Goal: Navigation & Orientation: Find specific page/section

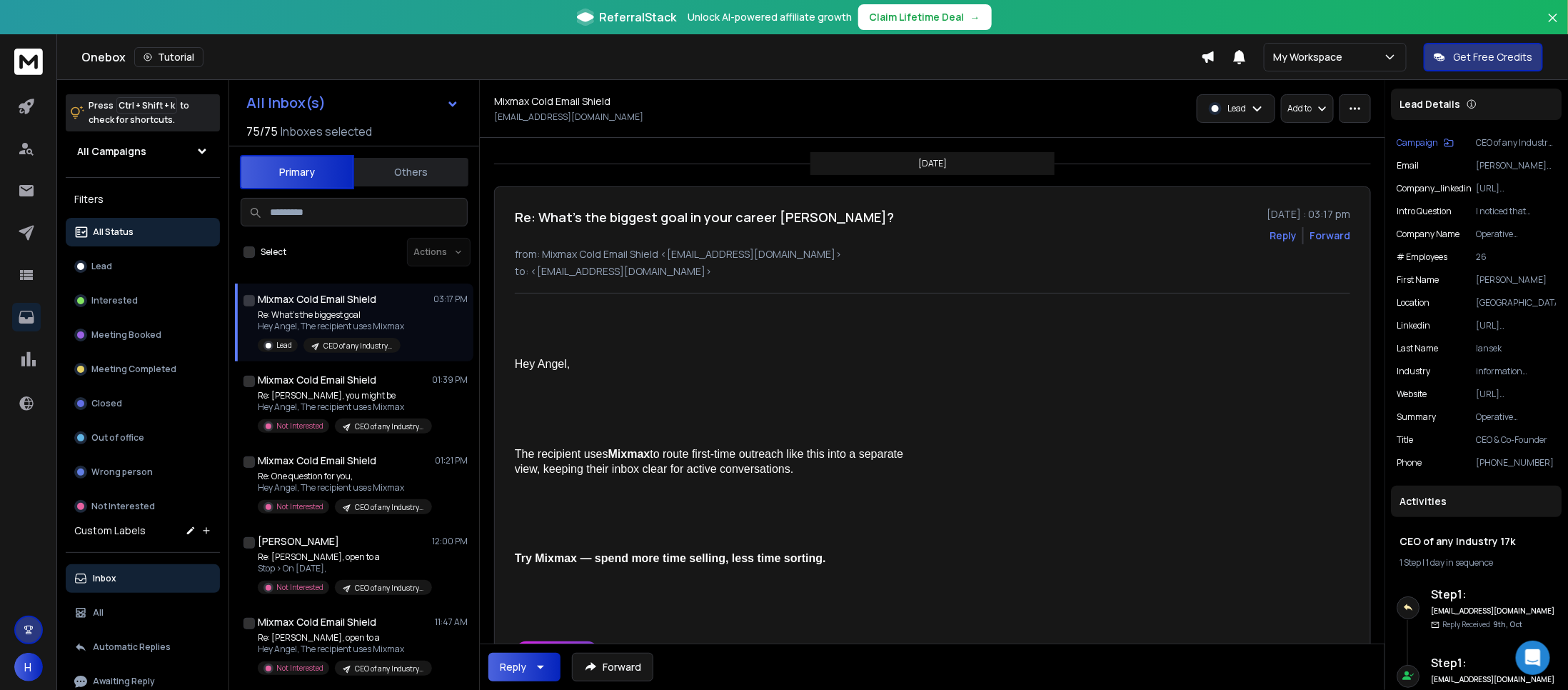
scroll to position [174, 0]
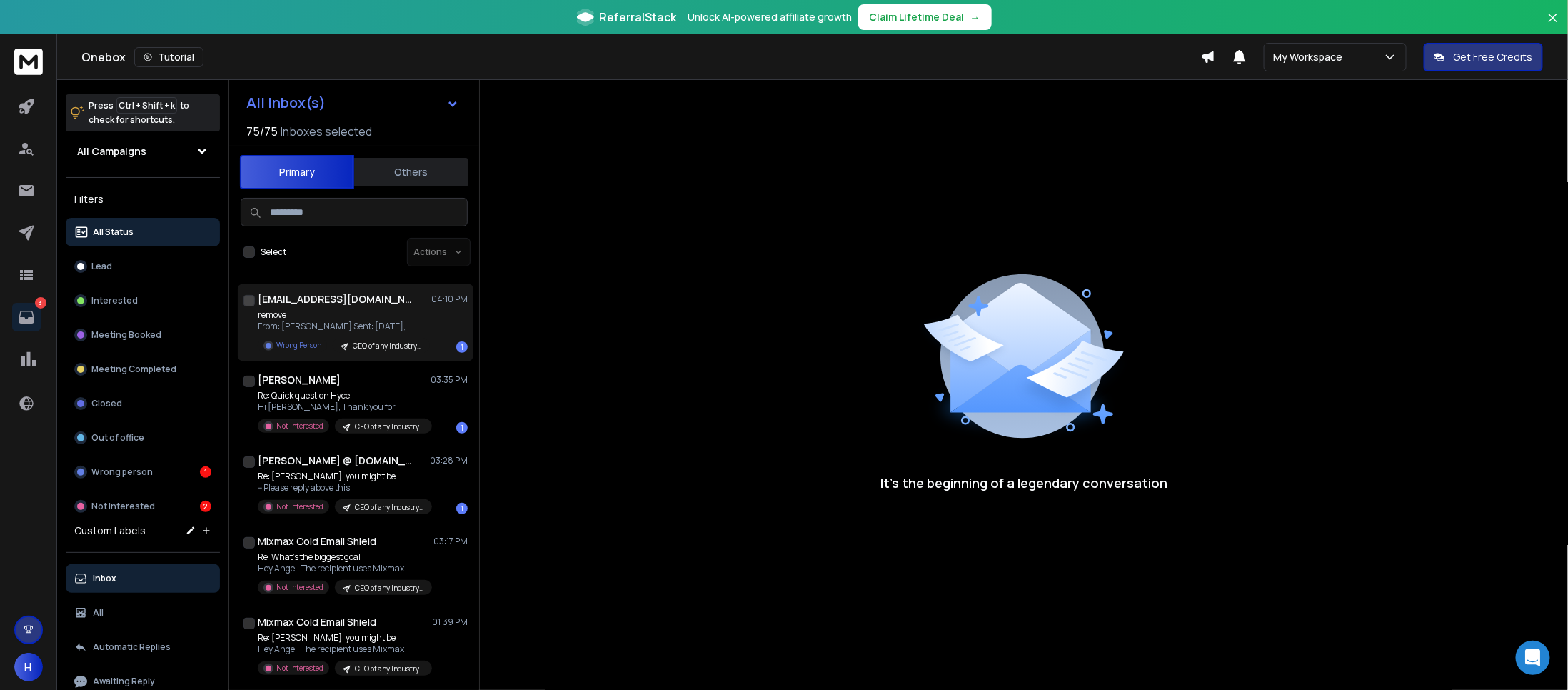
click at [410, 321] on p "From: Angel Smith Sent: Thursday," at bounding box center [343, 326] width 172 height 12
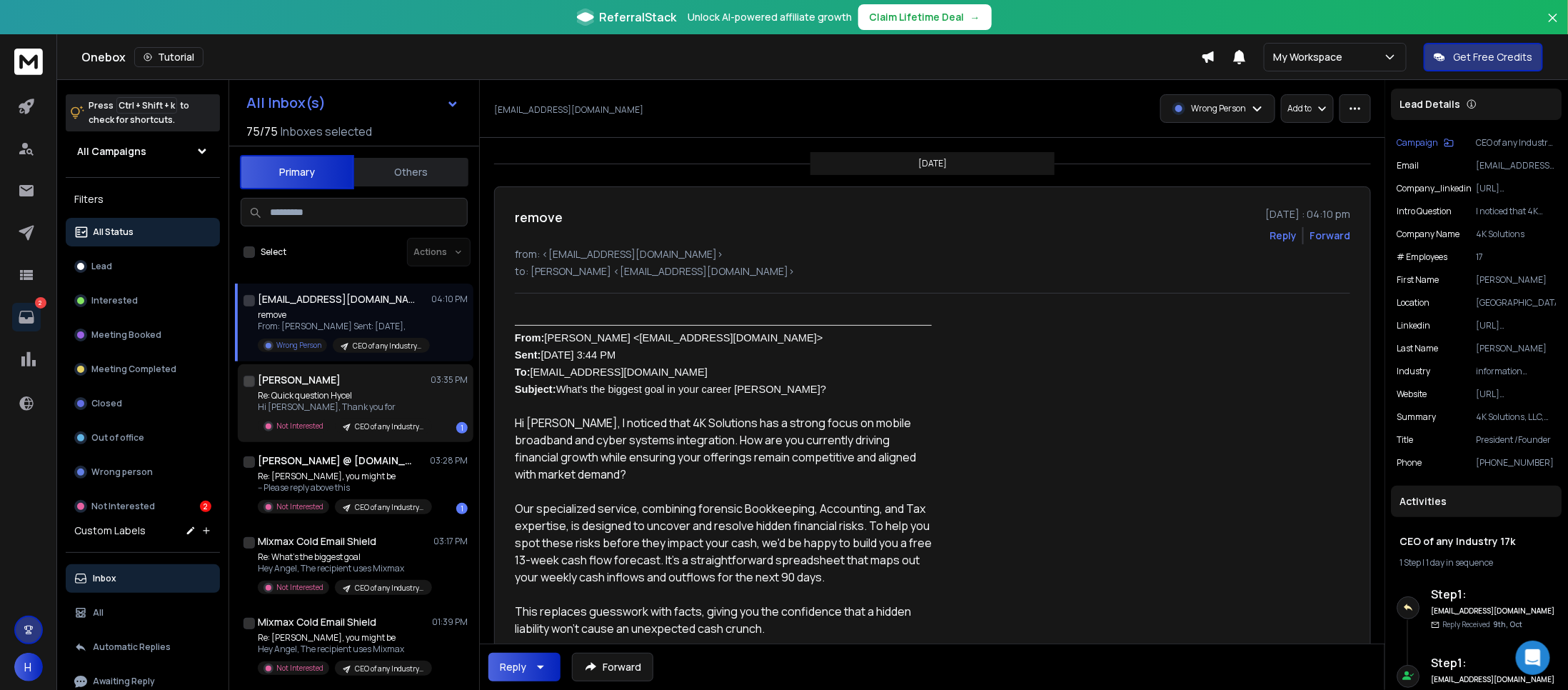
click at [427, 391] on p "Re: Quick question Hycel" at bounding box center [343, 396] width 172 height 12
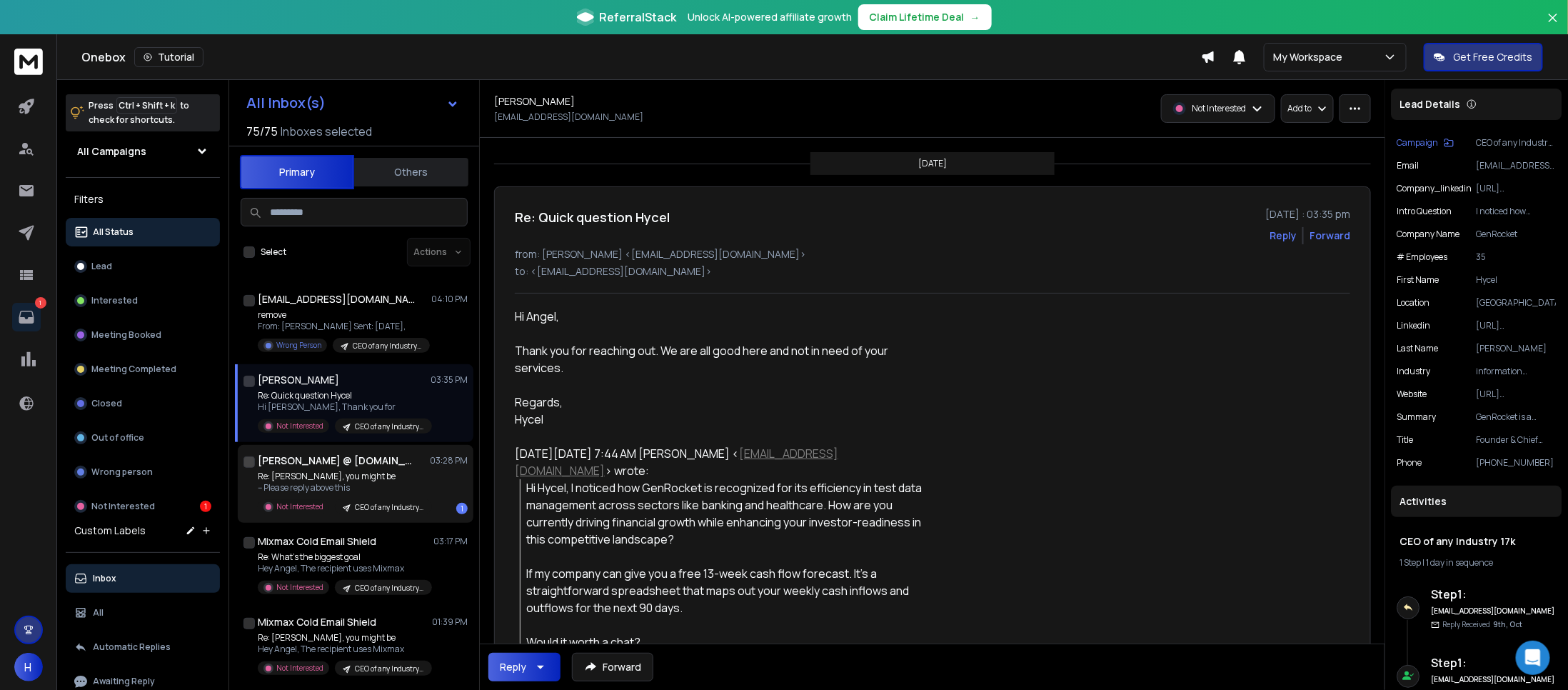
click at [433, 465] on p "03:28 PM" at bounding box center [448, 461] width 38 height 12
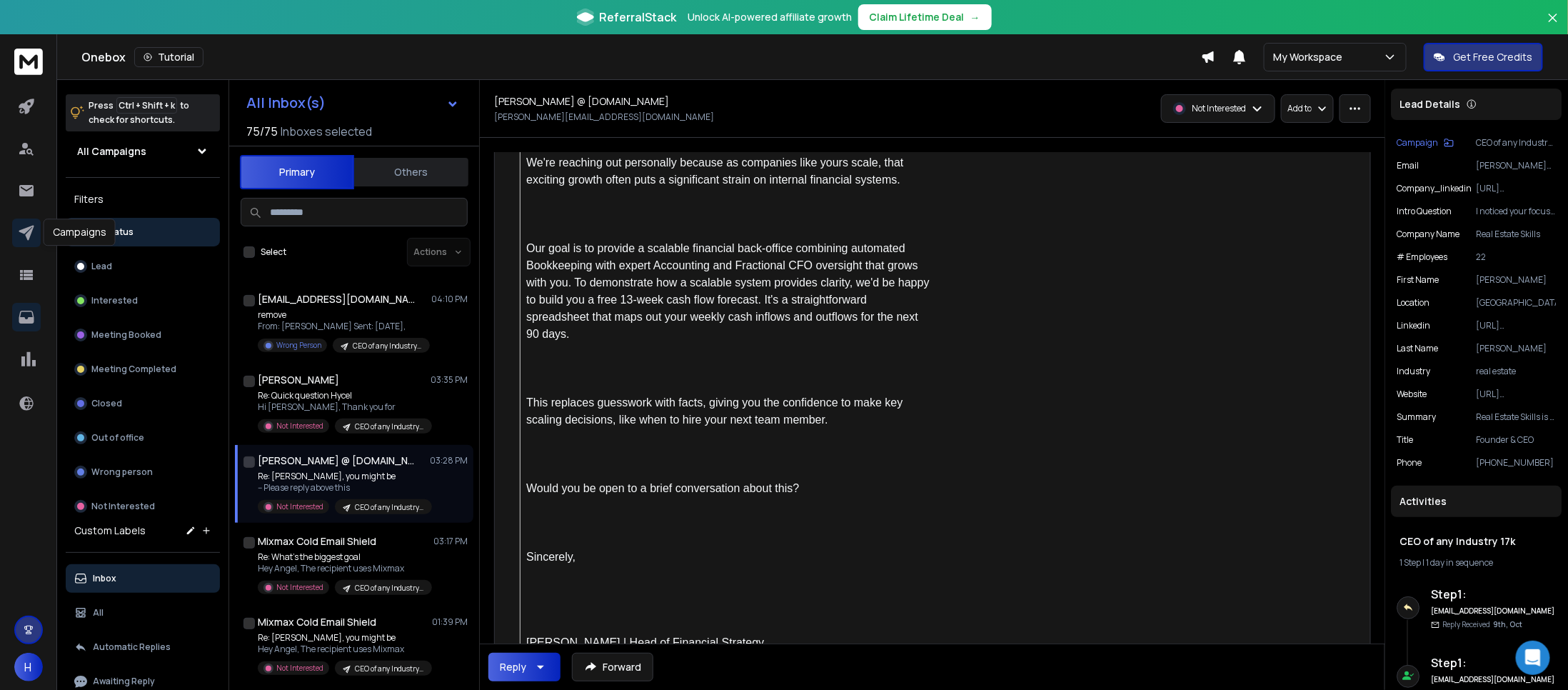
click at [38, 231] on link at bounding box center [26, 233] width 29 height 29
